Goal: Task Accomplishment & Management: Manage account settings

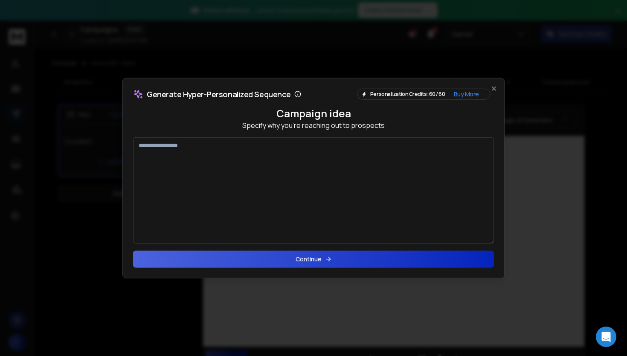
click at [117, 61] on div at bounding box center [313, 178] width 627 height 356
click at [491, 89] on icon "button" at bounding box center [494, 88] width 7 height 7
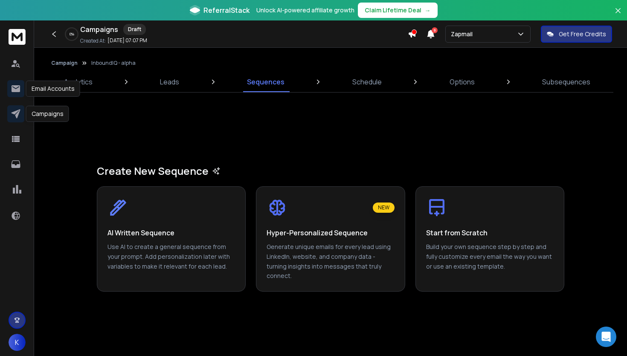
click at [16, 89] on icon at bounding box center [16, 88] width 9 height 7
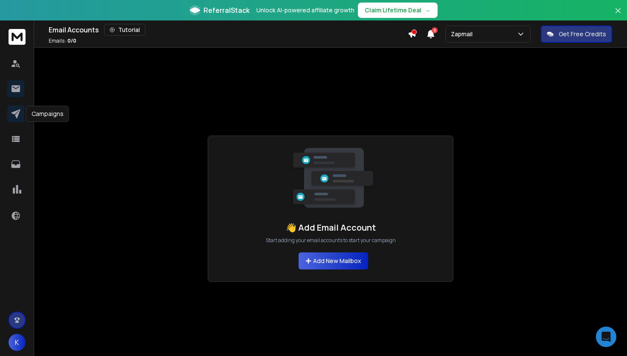
click at [15, 114] on icon at bounding box center [16, 114] width 10 height 10
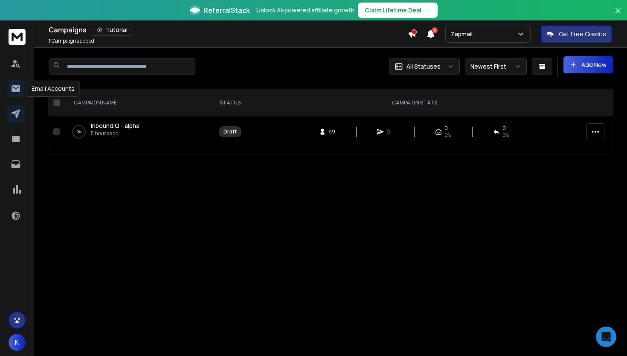
click at [16, 92] on icon at bounding box center [16, 89] width 10 height 10
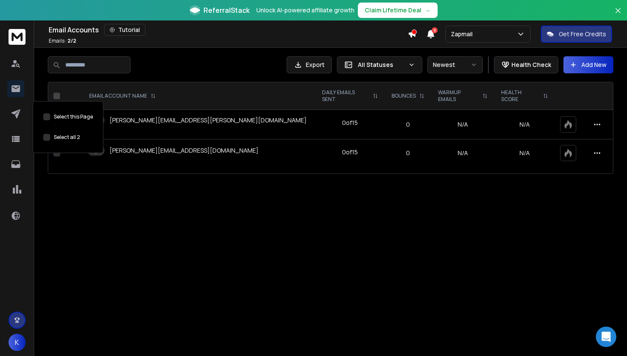
click at [58, 97] on button "Select this Page" at bounding box center [56, 96] width 7 height 7
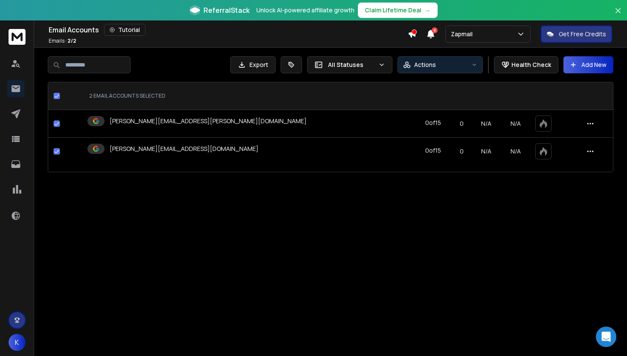
click at [450, 58] on button "Actions" at bounding box center [440, 64] width 85 height 17
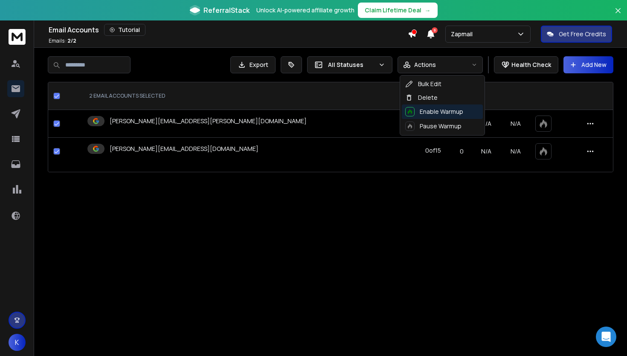
click at [431, 113] on div "Enable Warmup" at bounding box center [435, 111] width 58 height 9
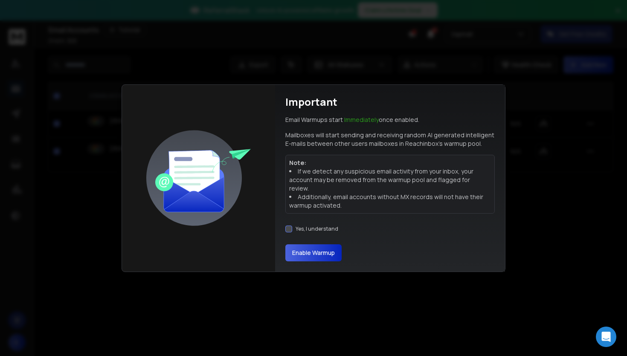
click at [290, 228] on div "Yes, I understand" at bounding box center [312, 229] width 53 height 17
click at [289, 226] on button "Yes, I understand" at bounding box center [289, 229] width 7 height 7
click at [304, 253] on button "Enable Warmup" at bounding box center [314, 253] width 56 height 17
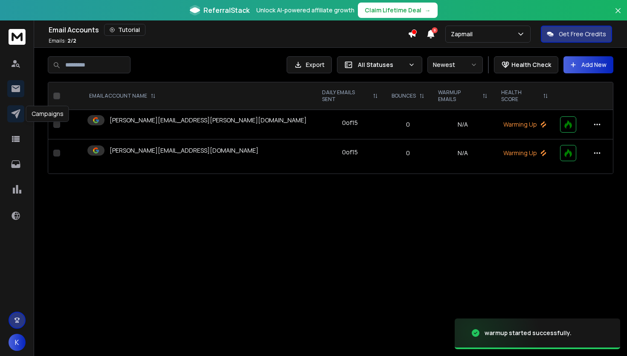
click at [16, 112] on icon at bounding box center [15, 114] width 9 height 9
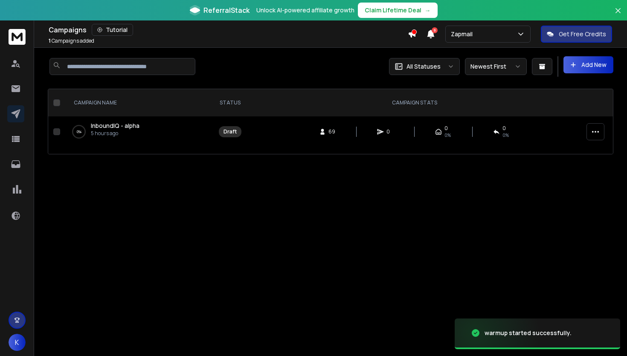
click at [143, 137] on div "0 % InboundIQ - alpha 5 hours ago" at bounding box center [138, 132] width 132 height 20
